Goal: Communication & Community: Answer question/provide support

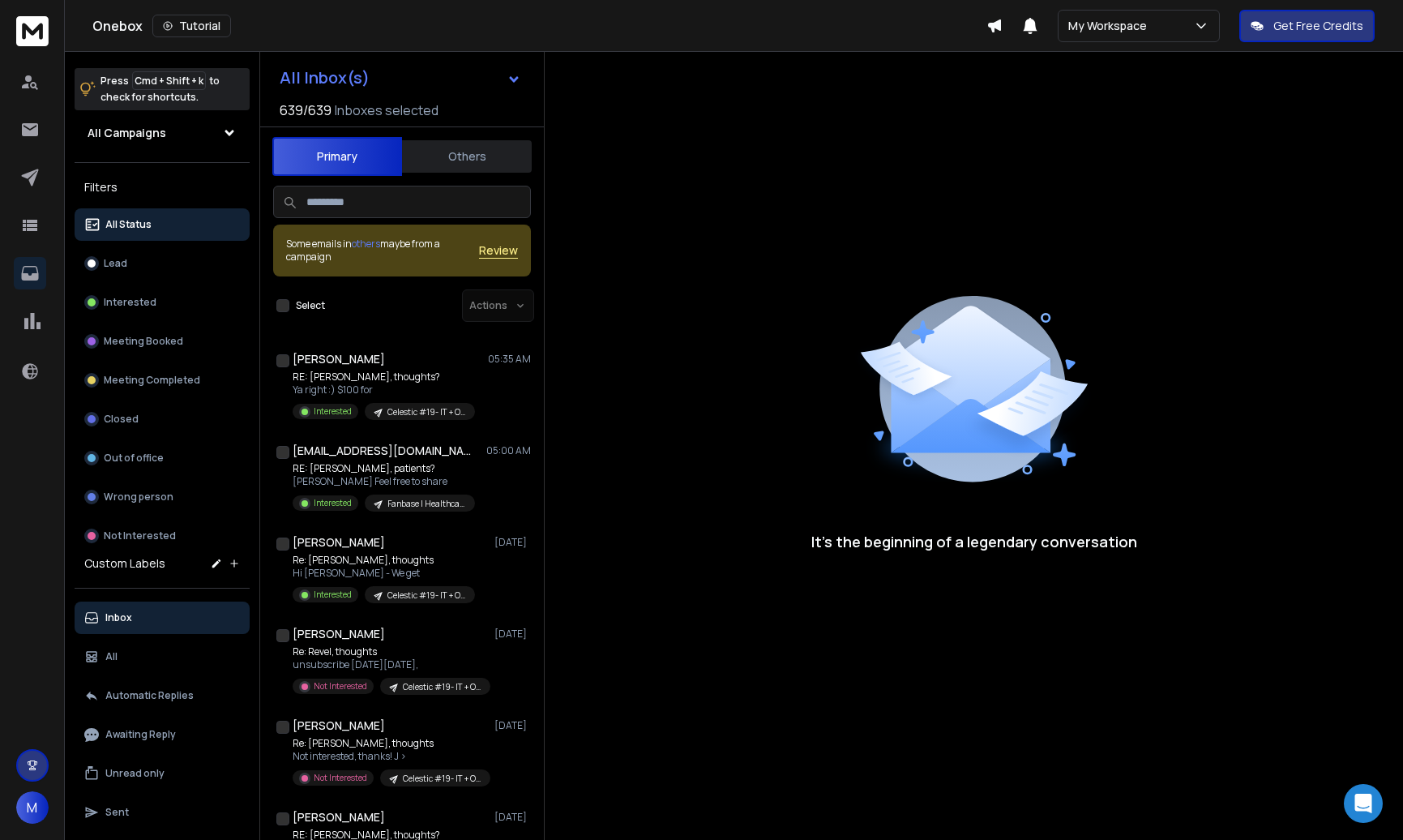
scroll to position [7, 0]
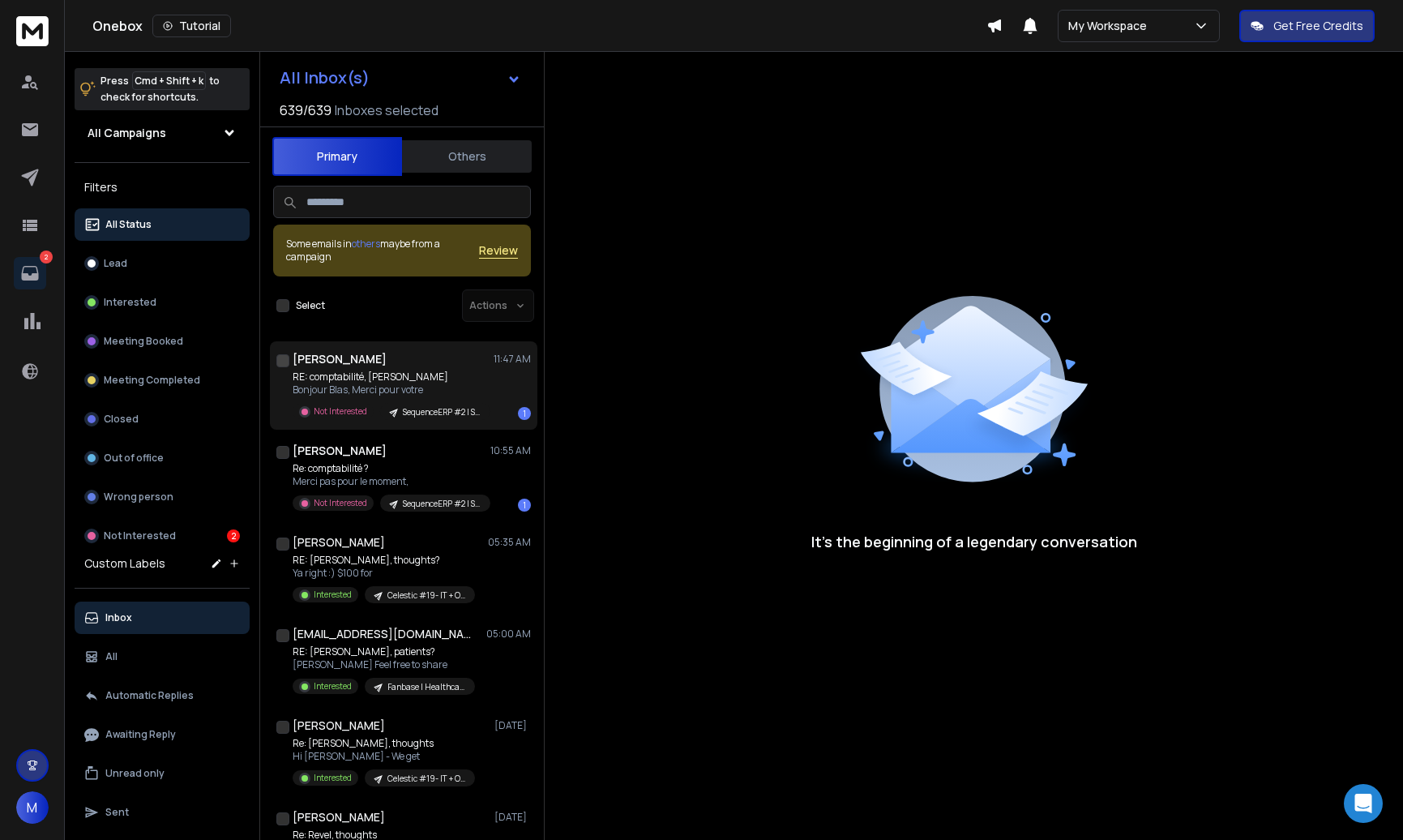
click at [486, 385] on p "Bonjour Blas, Merci pour votre" at bounding box center [389, 389] width 195 height 13
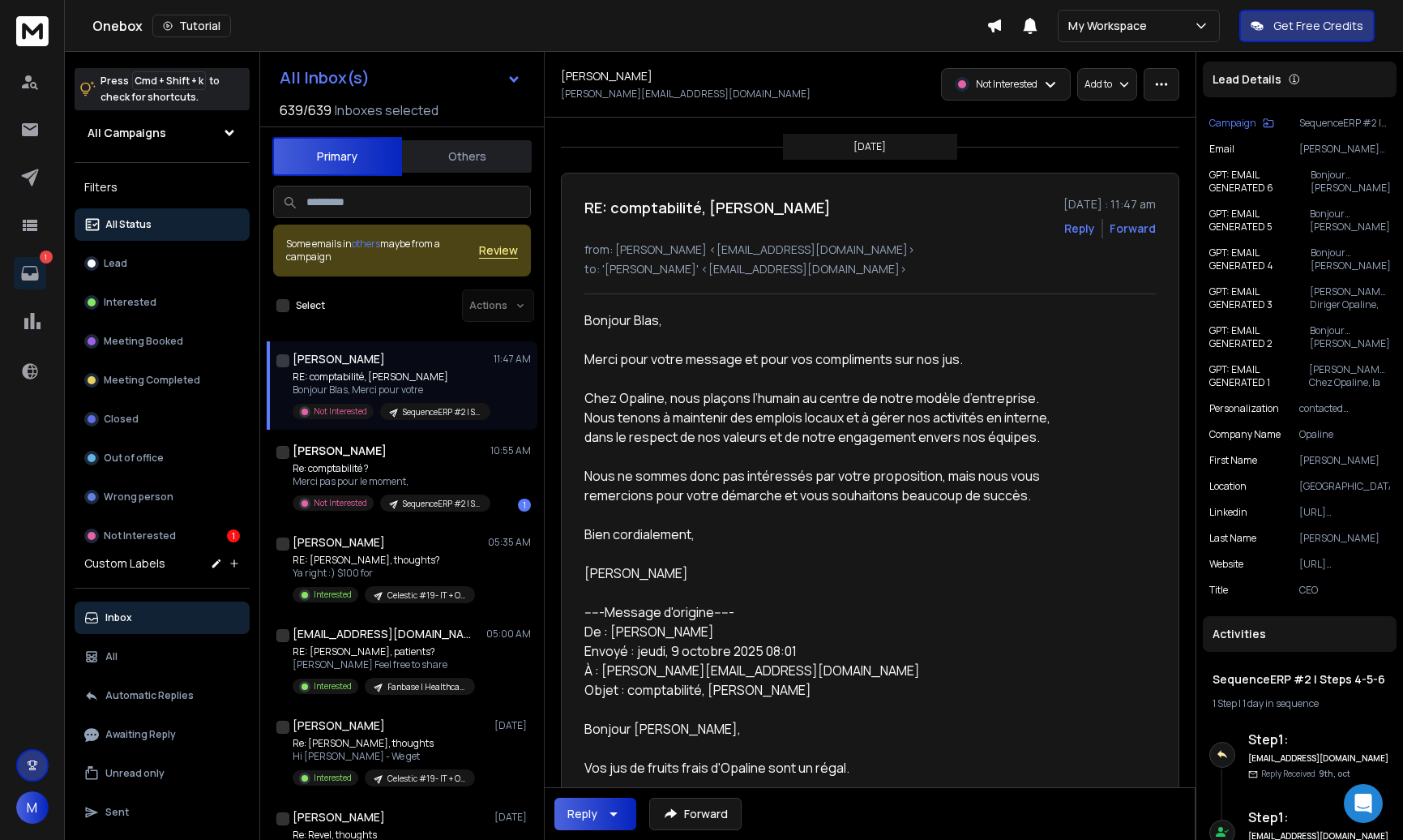
click at [597, 318] on div "Bonjour Blas, Merci pour votre message et pour vos compliments sur nos jus. Che…" at bounding box center [827, 764] width 486 height 908
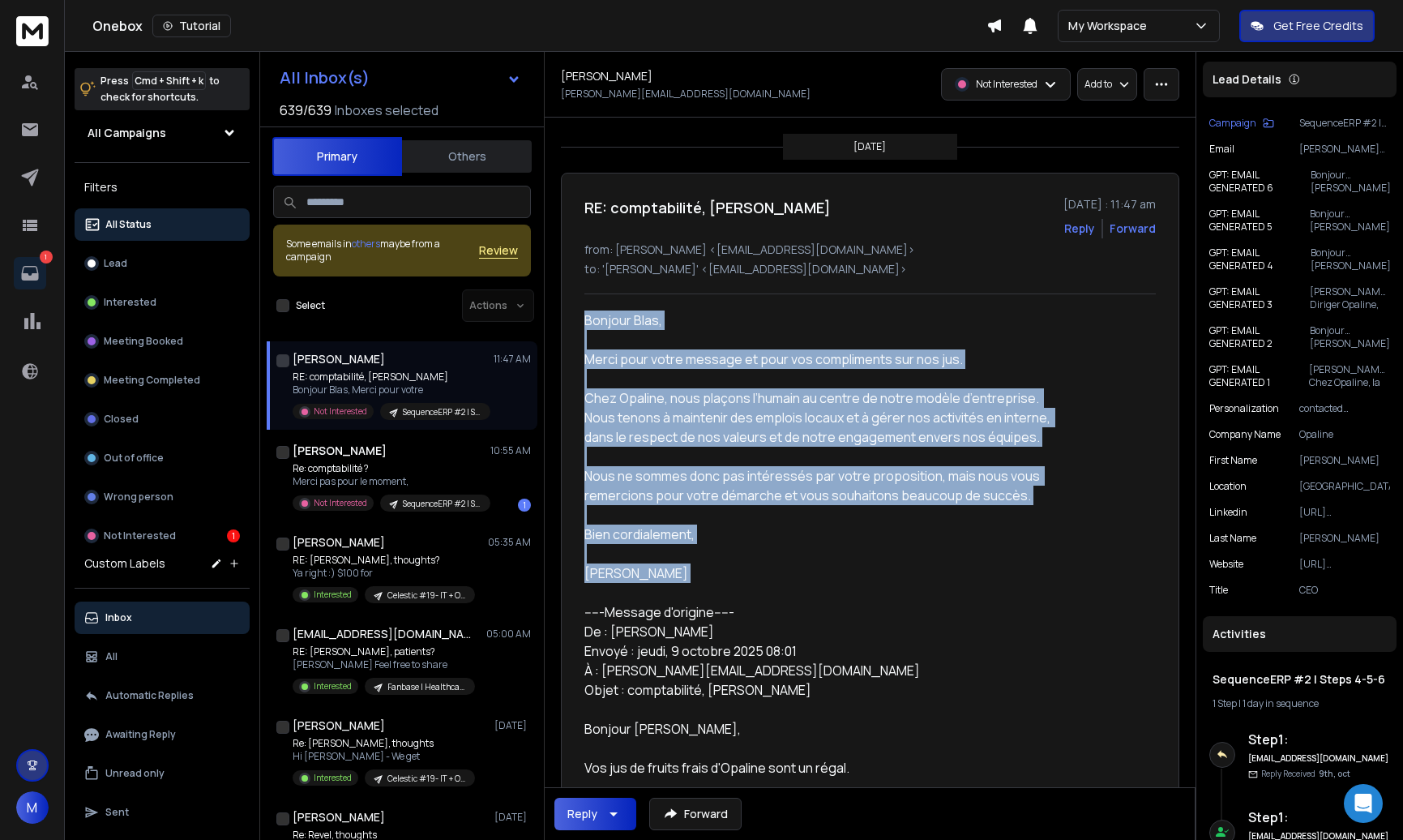
drag, startPoint x: 597, startPoint y: 318, endPoint x: 665, endPoint y: 570, distance: 261.0
click at [665, 570] on div "Bonjour Blas, Merci pour votre message et pour vos compliments sur nos jus. Che…" at bounding box center [827, 764] width 486 height 908
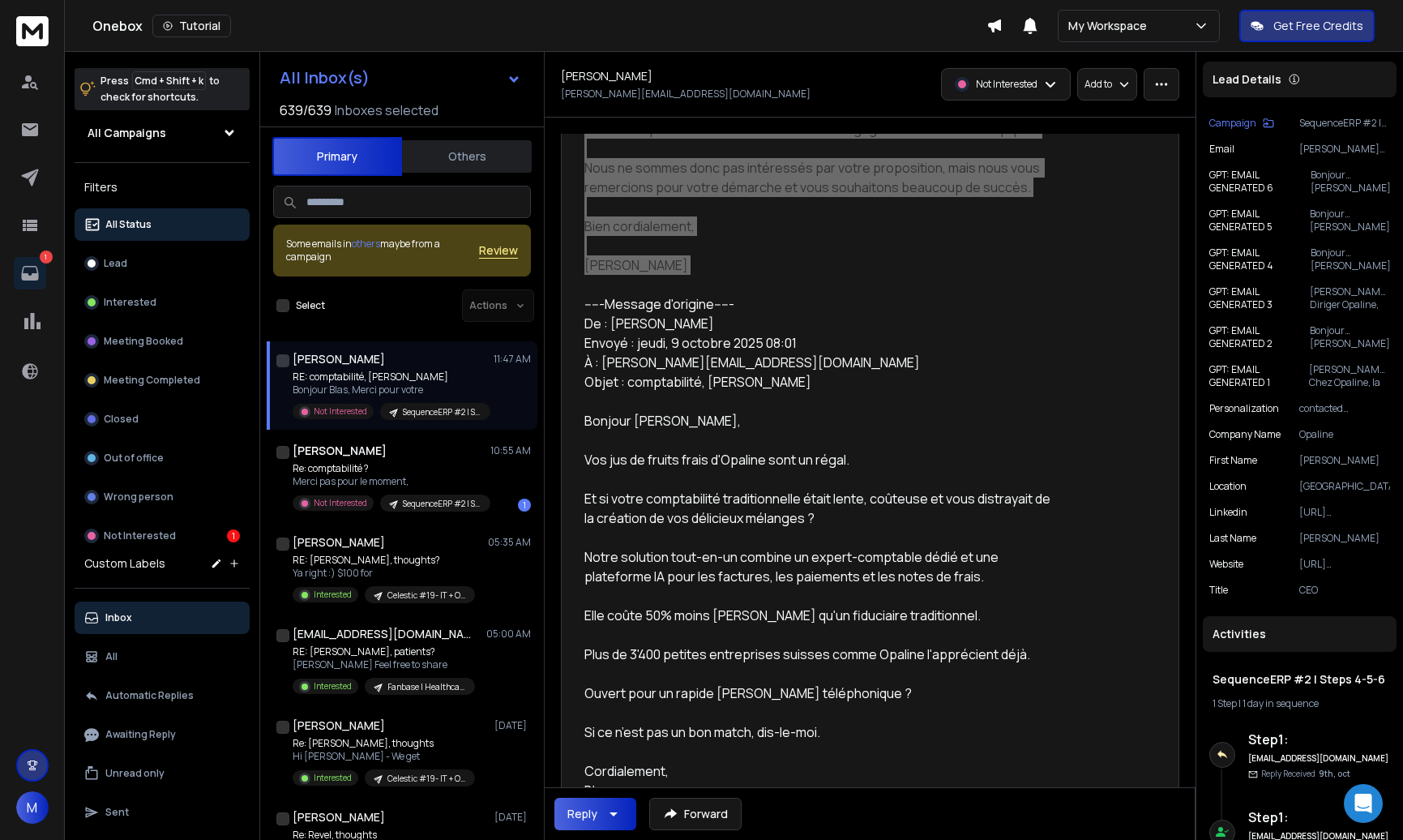
scroll to position [317, 0]
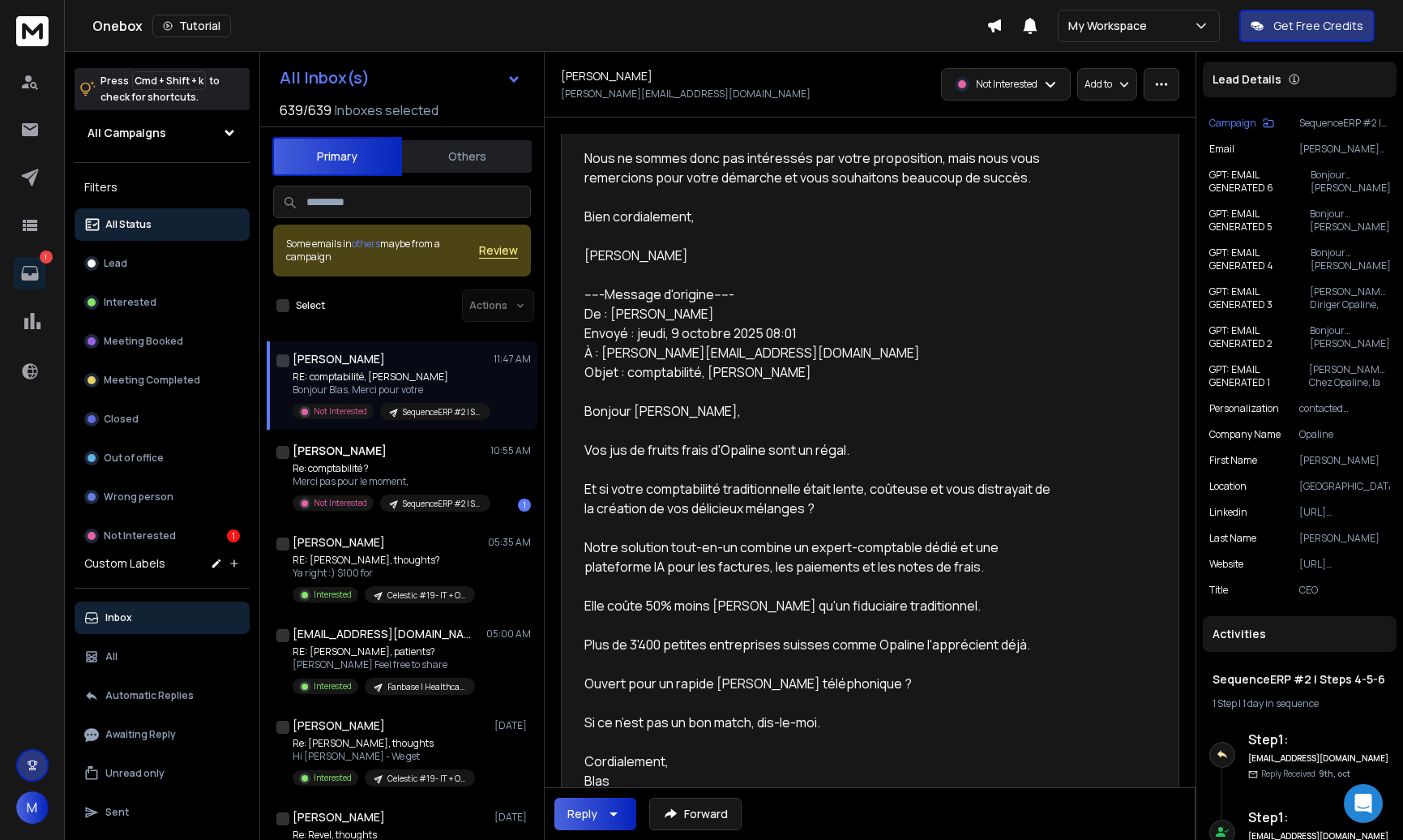
click at [585, 416] on div "Bonjour Blas, Merci pour votre message et pour vos compliments sur nos jus. Che…" at bounding box center [827, 447] width 486 height 908
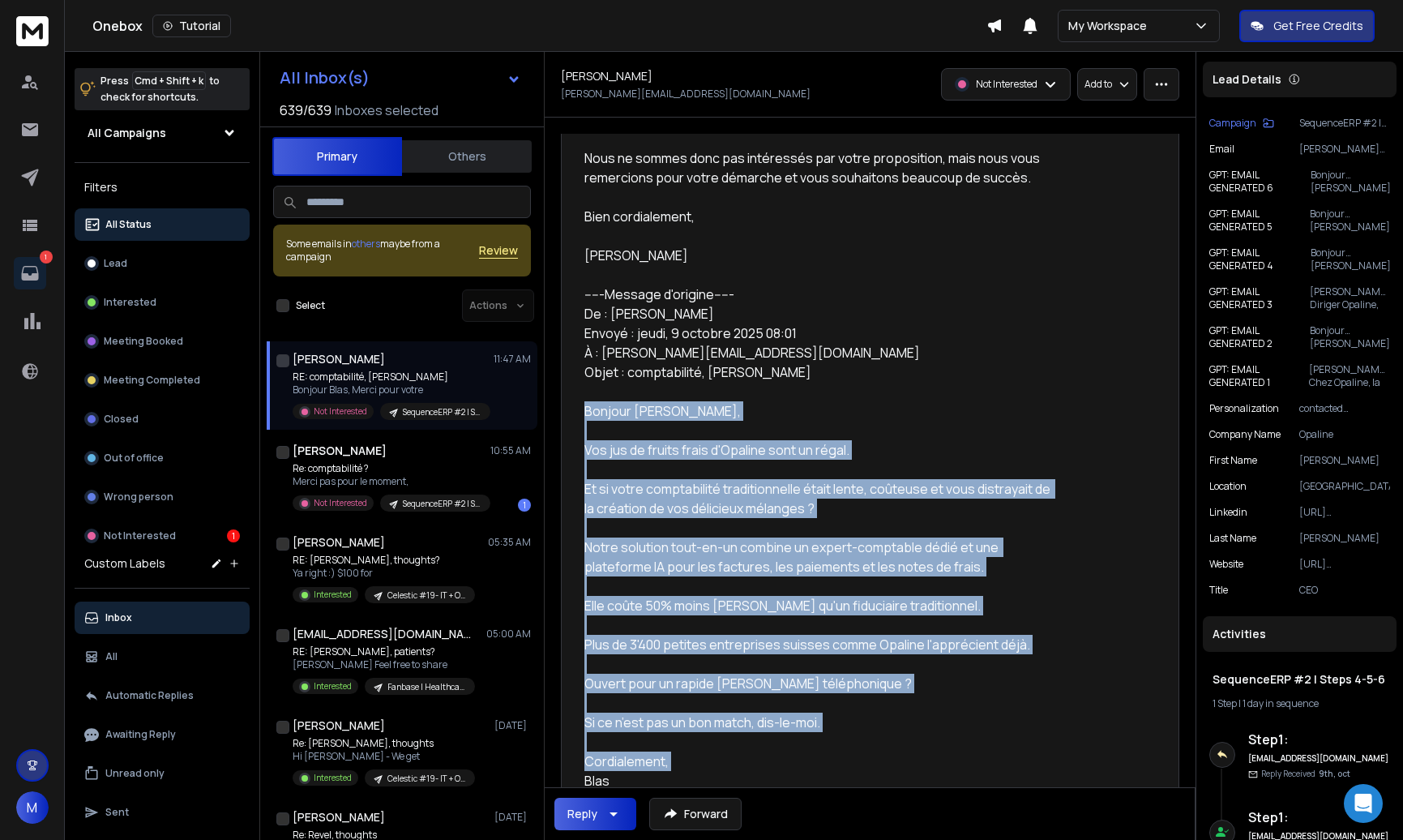
drag, startPoint x: 584, startPoint y: 416, endPoint x: 708, endPoint y: 754, distance: 360.0
click at [710, 757] on div "Bonjour Blas, Merci pour votre message et pour vos compliments sur nos jus. Che…" at bounding box center [827, 447] width 486 height 908
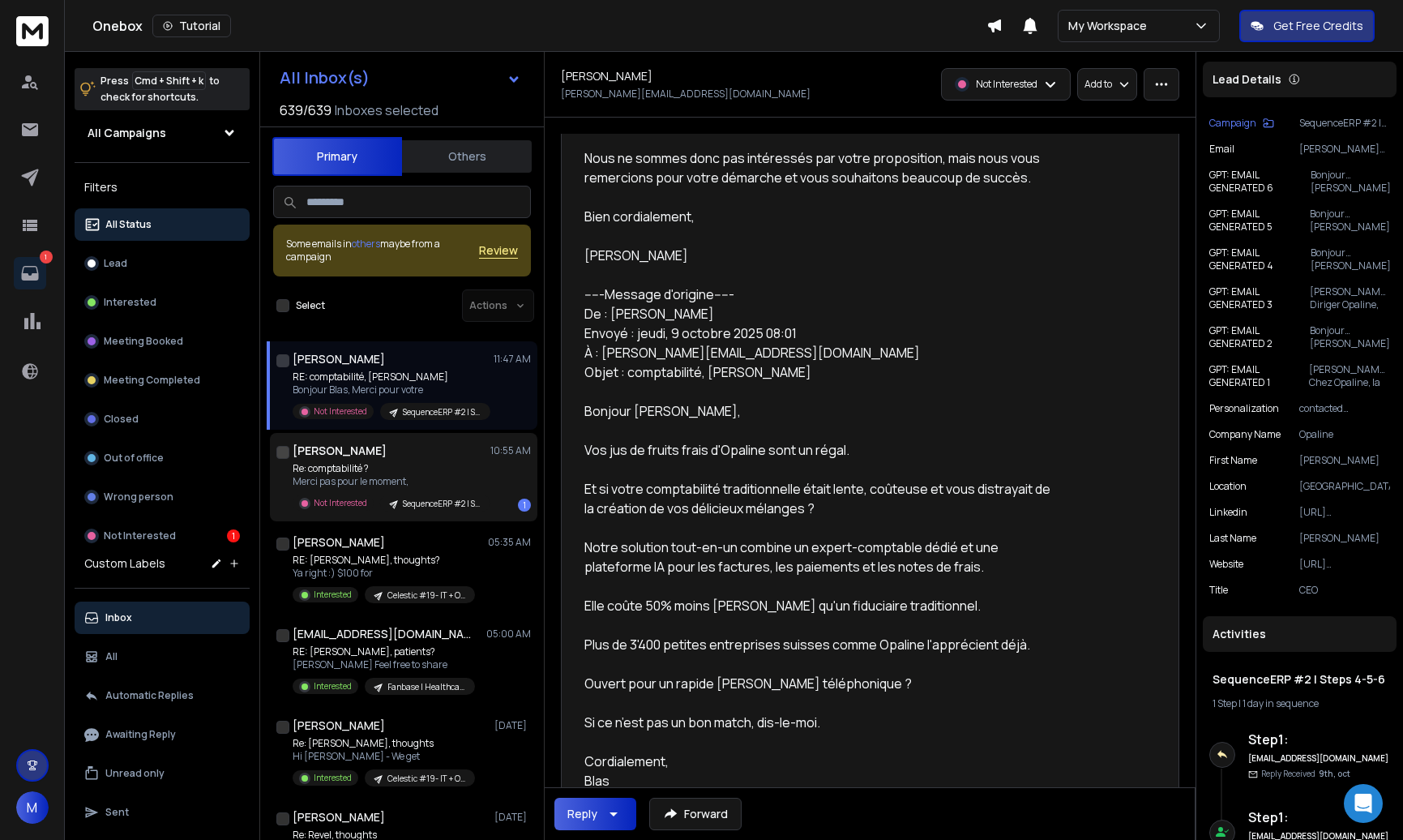
click at [420, 462] on p "Re: comptabilité ?" at bounding box center [389, 468] width 195 height 13
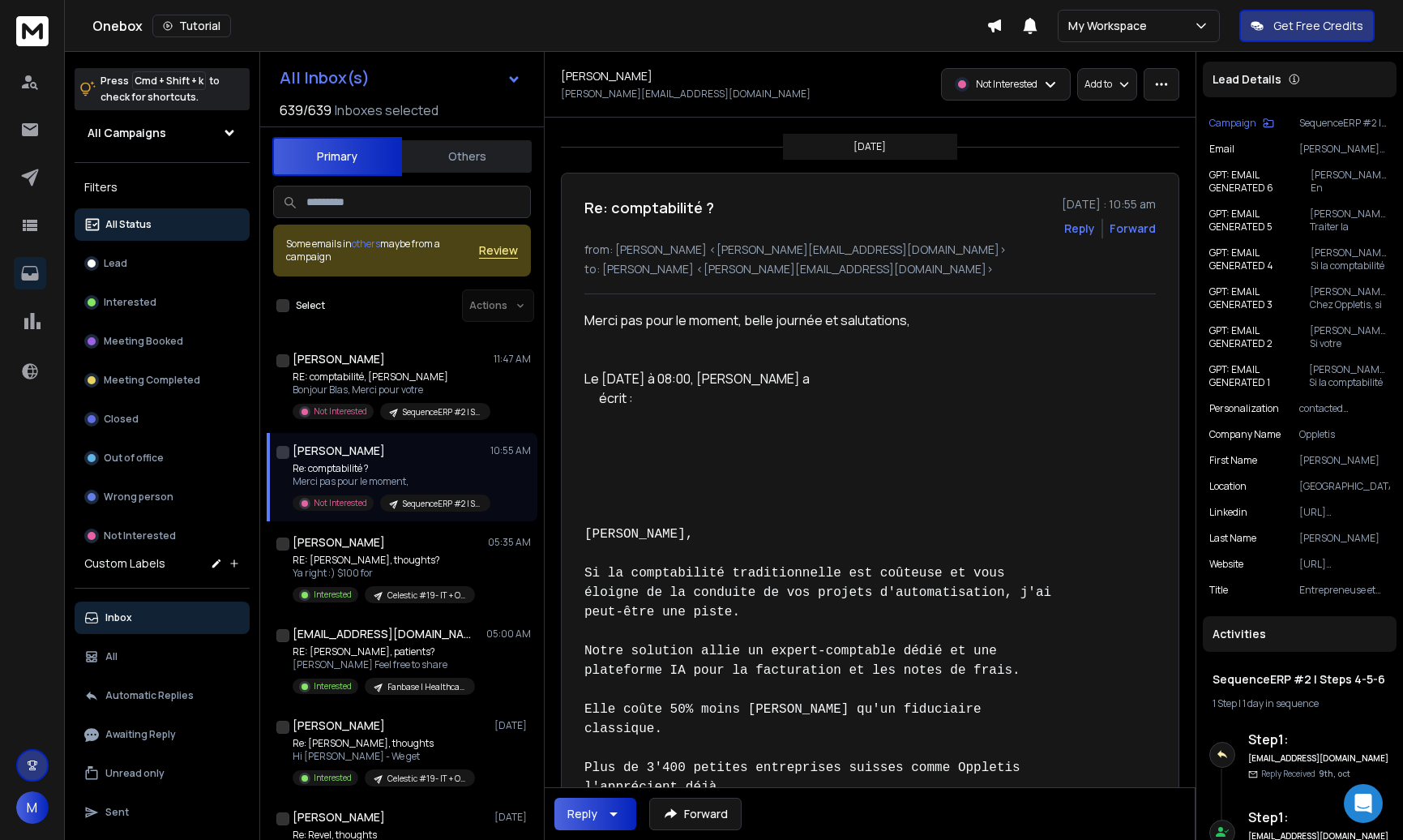
click at [585, 322] on p "Merci pas pour le moment, belle journée et salutations," at bounding box center [821, 319] width 473 height 19
drag, startPoint x: 584, startPoint y: 322, endPoint x: 921, endPoint y: 331, distance: 337.1
